Goal: Navigation & Orientation: Find specific page/section

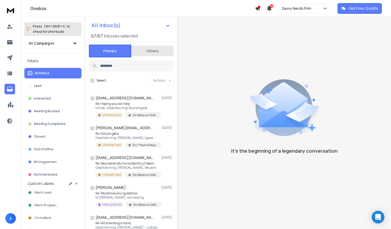
click at [239, 68] on div "It’s the beginning of a legendary conversation" at bounding box center [284, 114] width 213 height 195
